Goal: Task Accomplishment & Management: Manage account settings

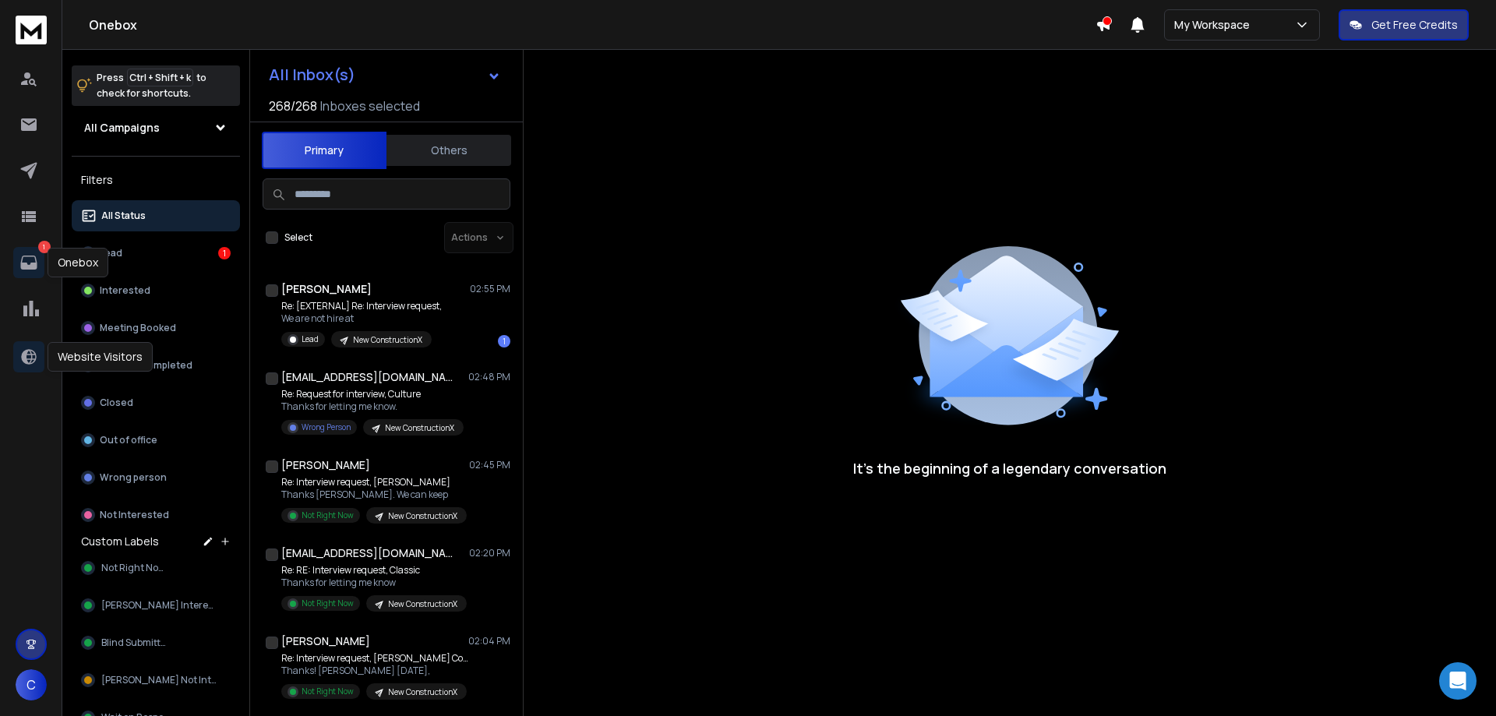
scroll to position [857, 0]
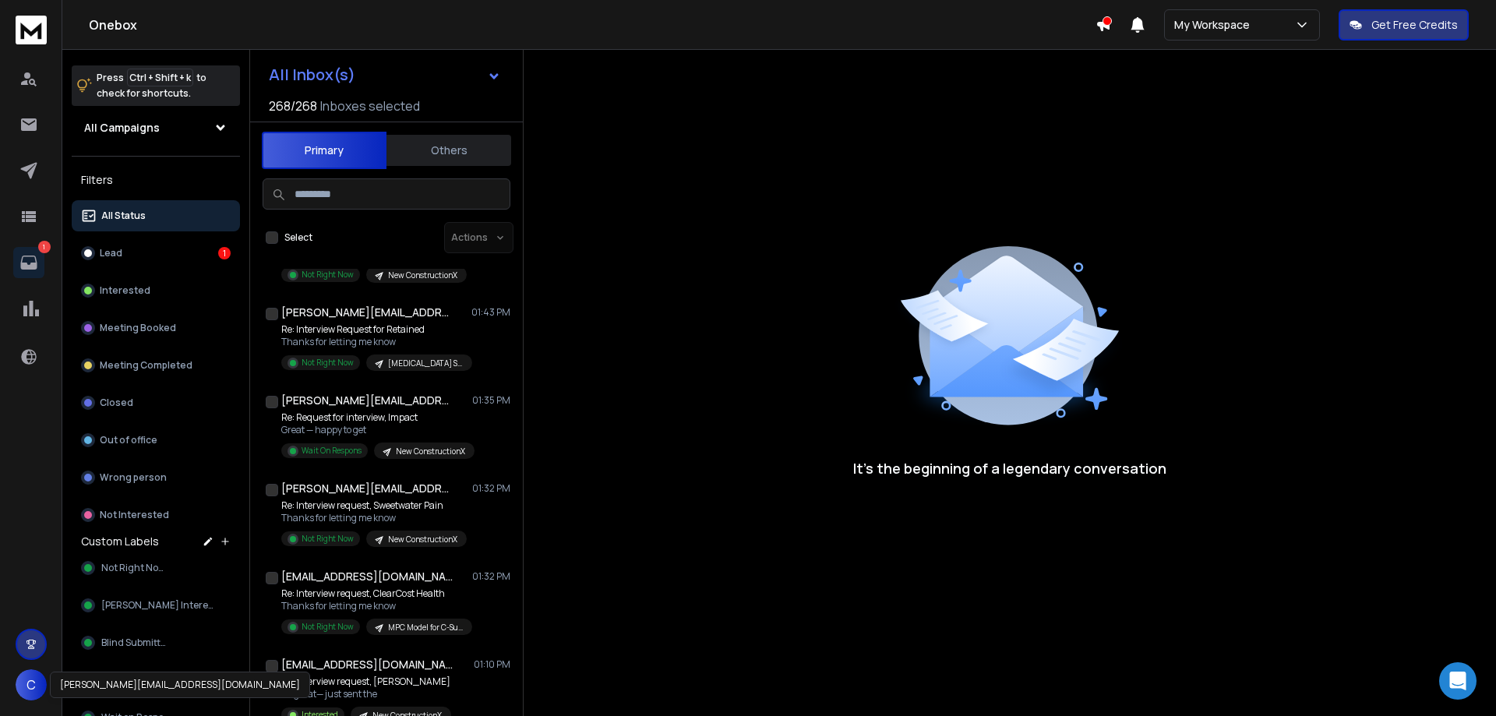
click at [22, 687] on span "C" at bounding box center [31, 684] width 31 height 31
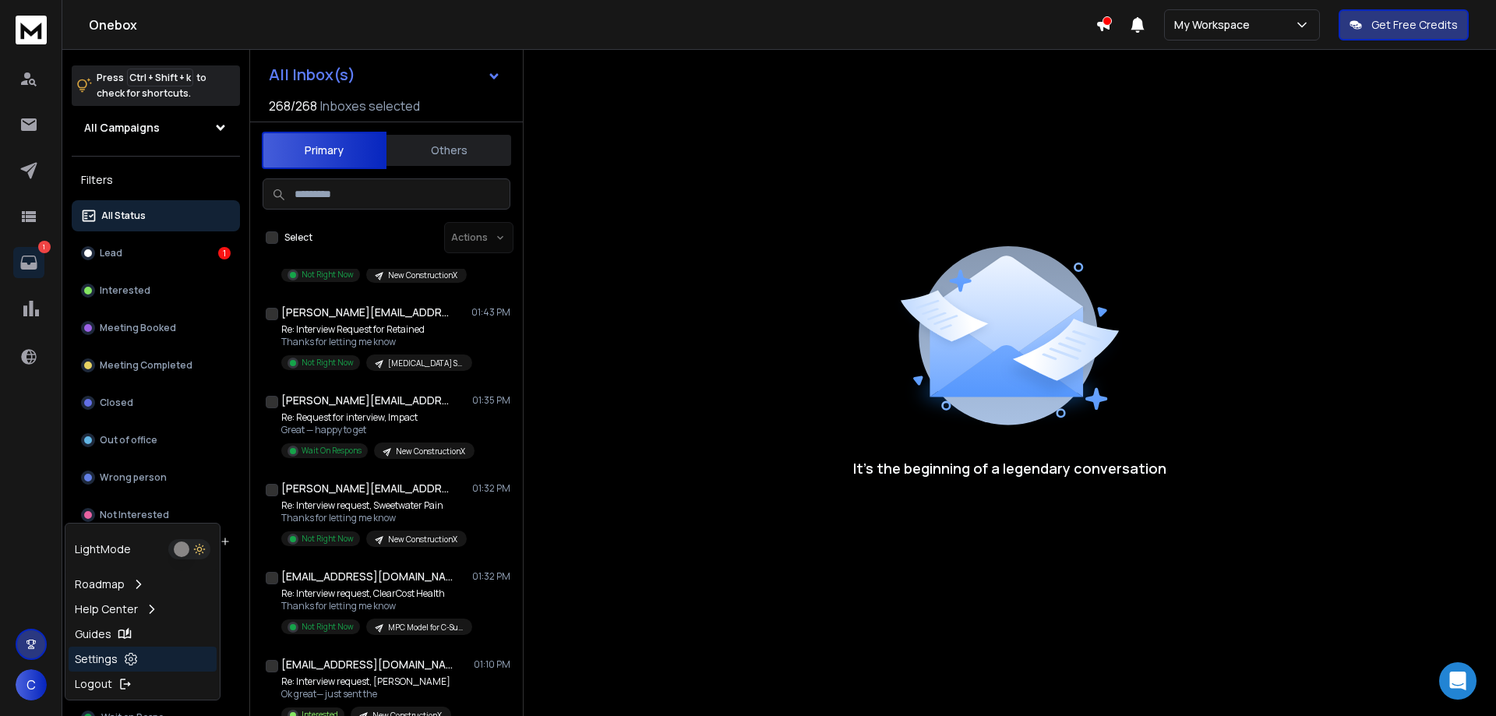
click at [103, 658] on p "Settings" at bounding box center [96, 659] width 43 height 16
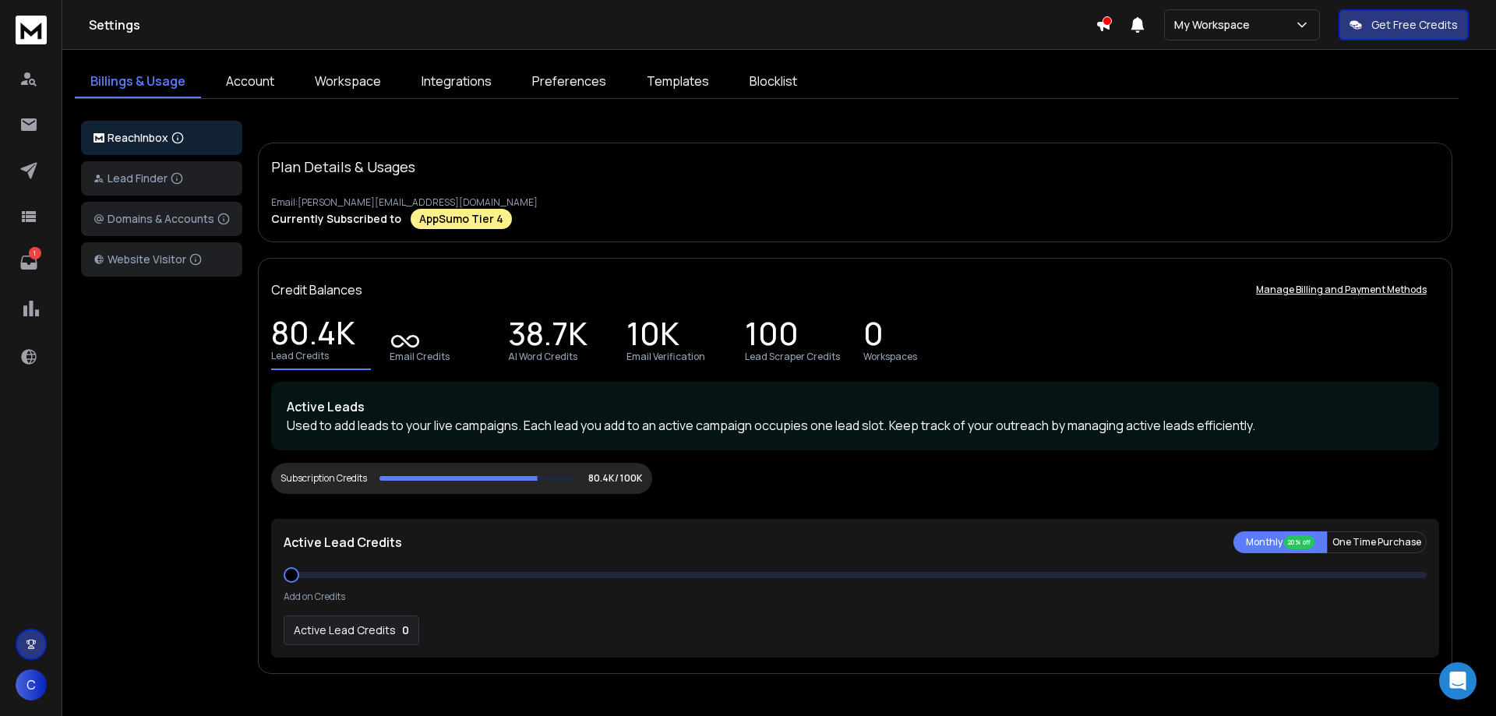
click at [461, 70] on link "Integrations" at bounding box center [456, 81] width 101 height 33
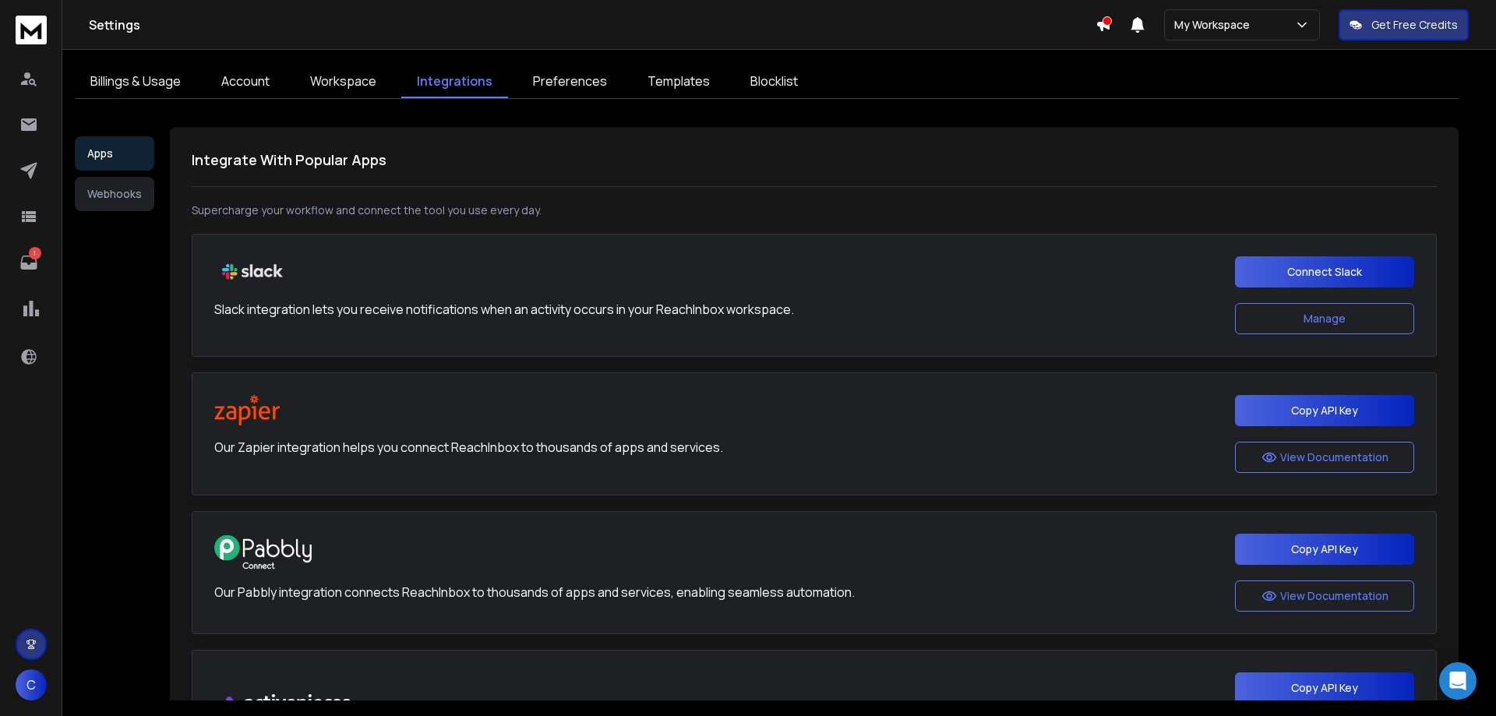
click at [122, 200] on button "Webhooks" at bounding box center [114, 194] width 79 height 34
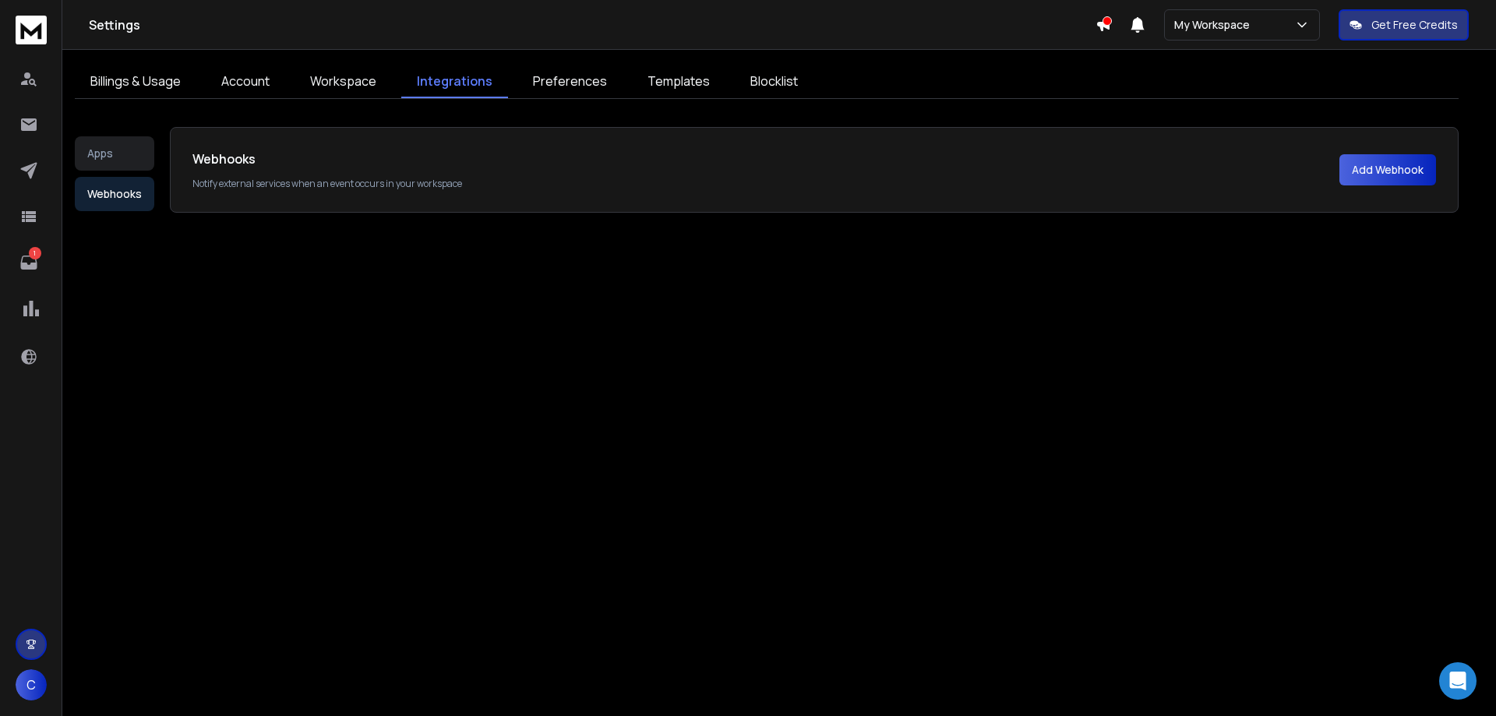
click at [349, 73] on link "Workspace" at bounding box center [343, 81] width 97 height 33
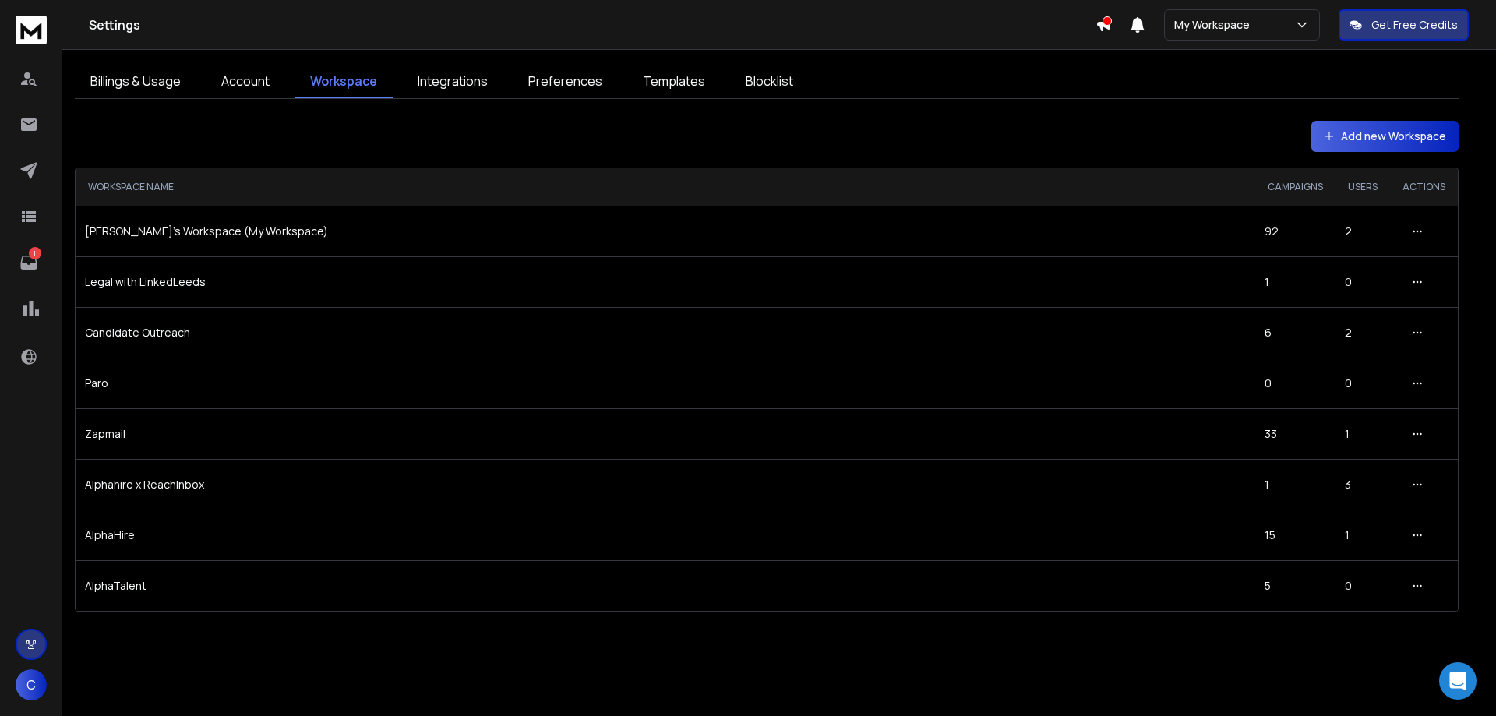
click at [131, 72] on link "Billings & Usage" at bounding box center [136, 81] width 122 height 33
